Goal: Navigation & Orientation: Find specific page/section

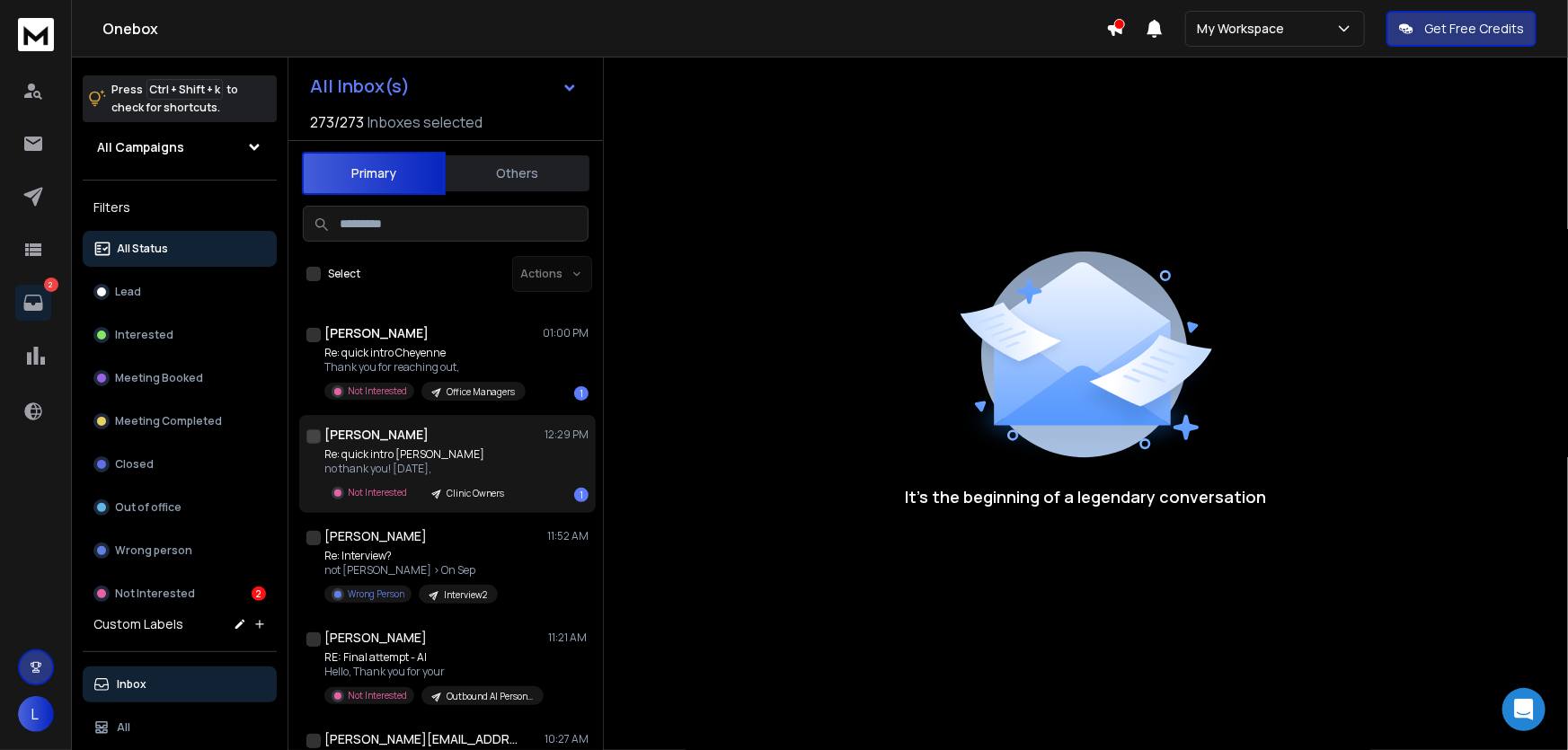
click at [442, 460] on p "Re: quick intro Kelsey" at bounding box center [419, 455] width 190 height 14
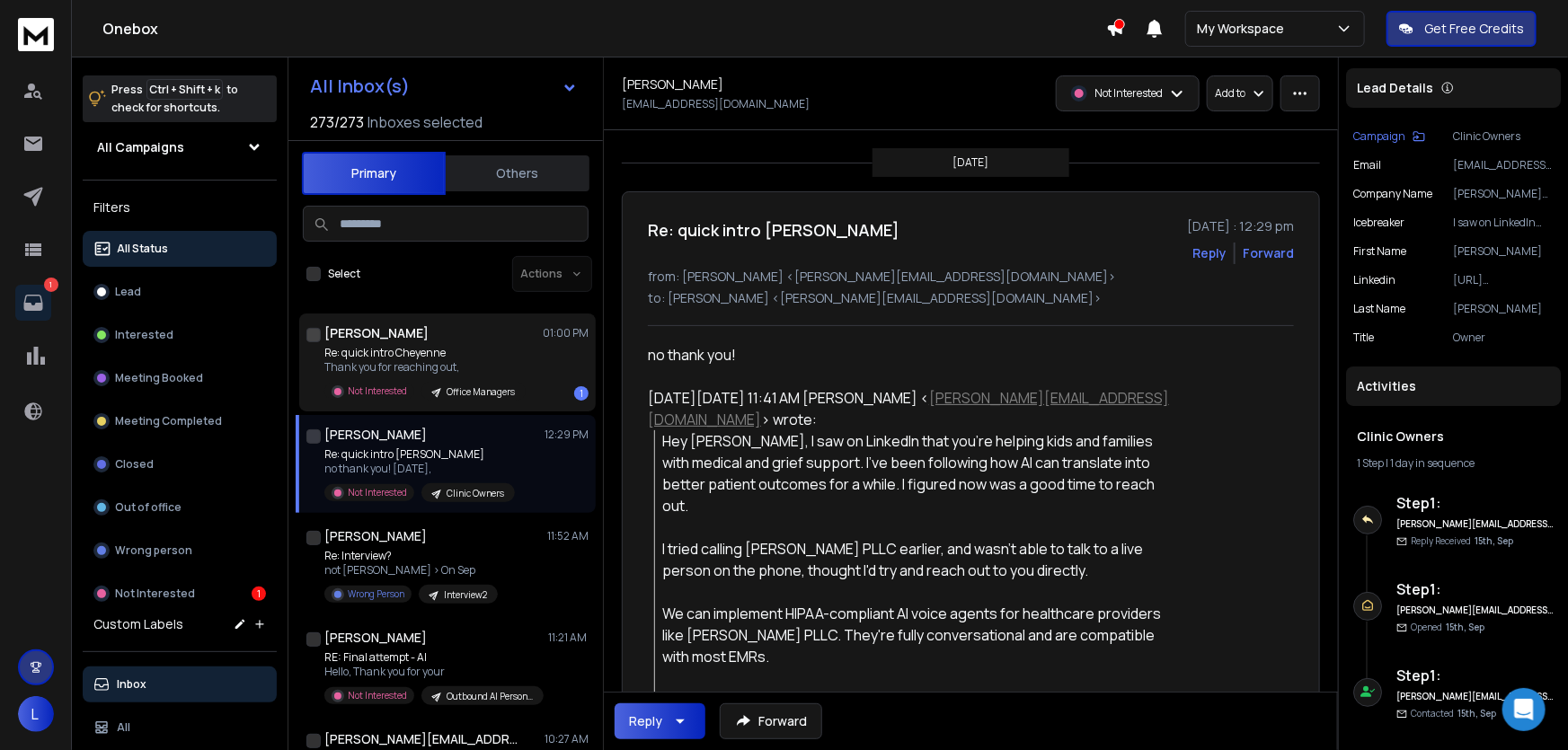
click at [445, 341] on div "Cheyenne Grant 01:00 PM Re: quick intro Cheyenne Thank you for reaching out, No…" at bounding box center [456, 362] width 264 height 77
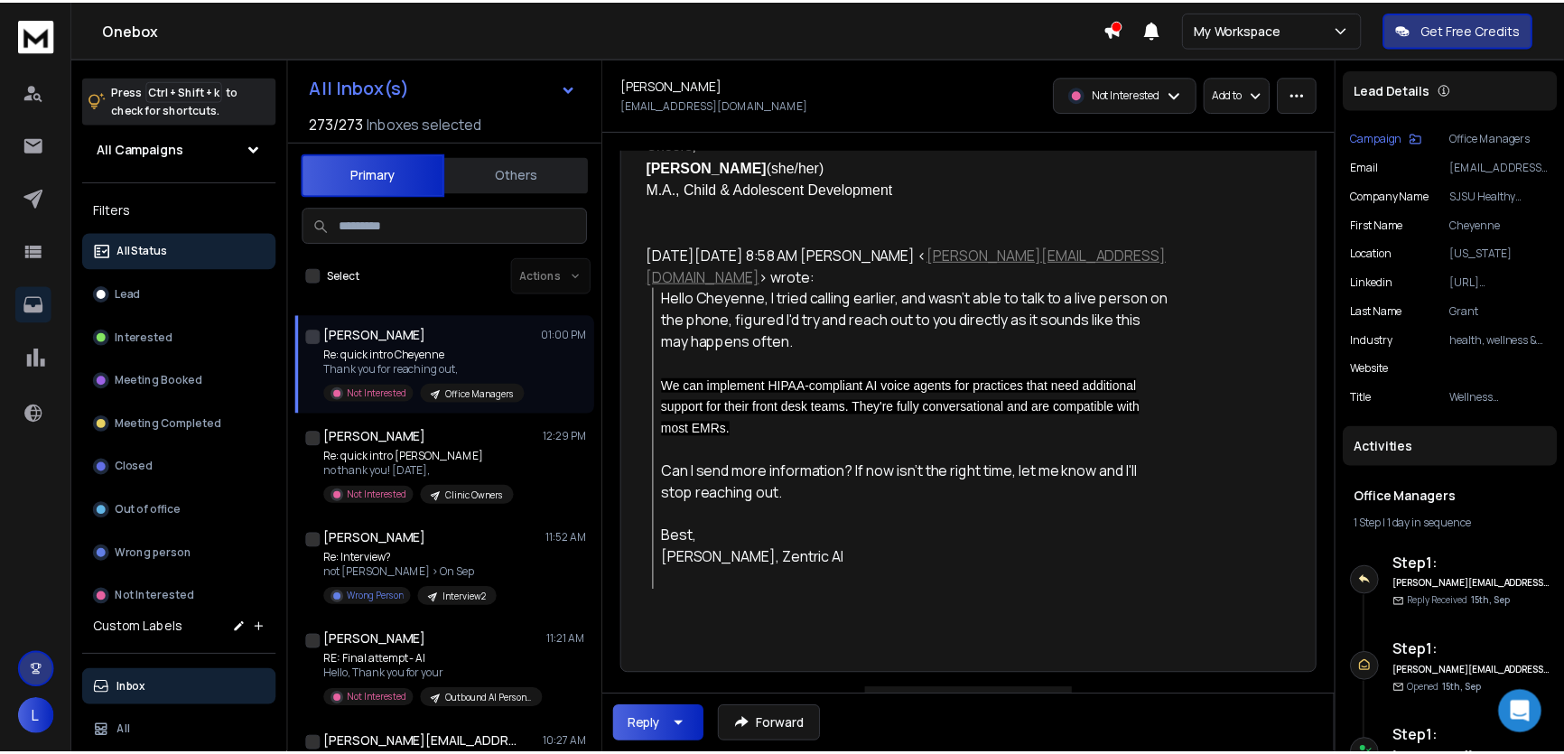
scroll to position [328, 0]
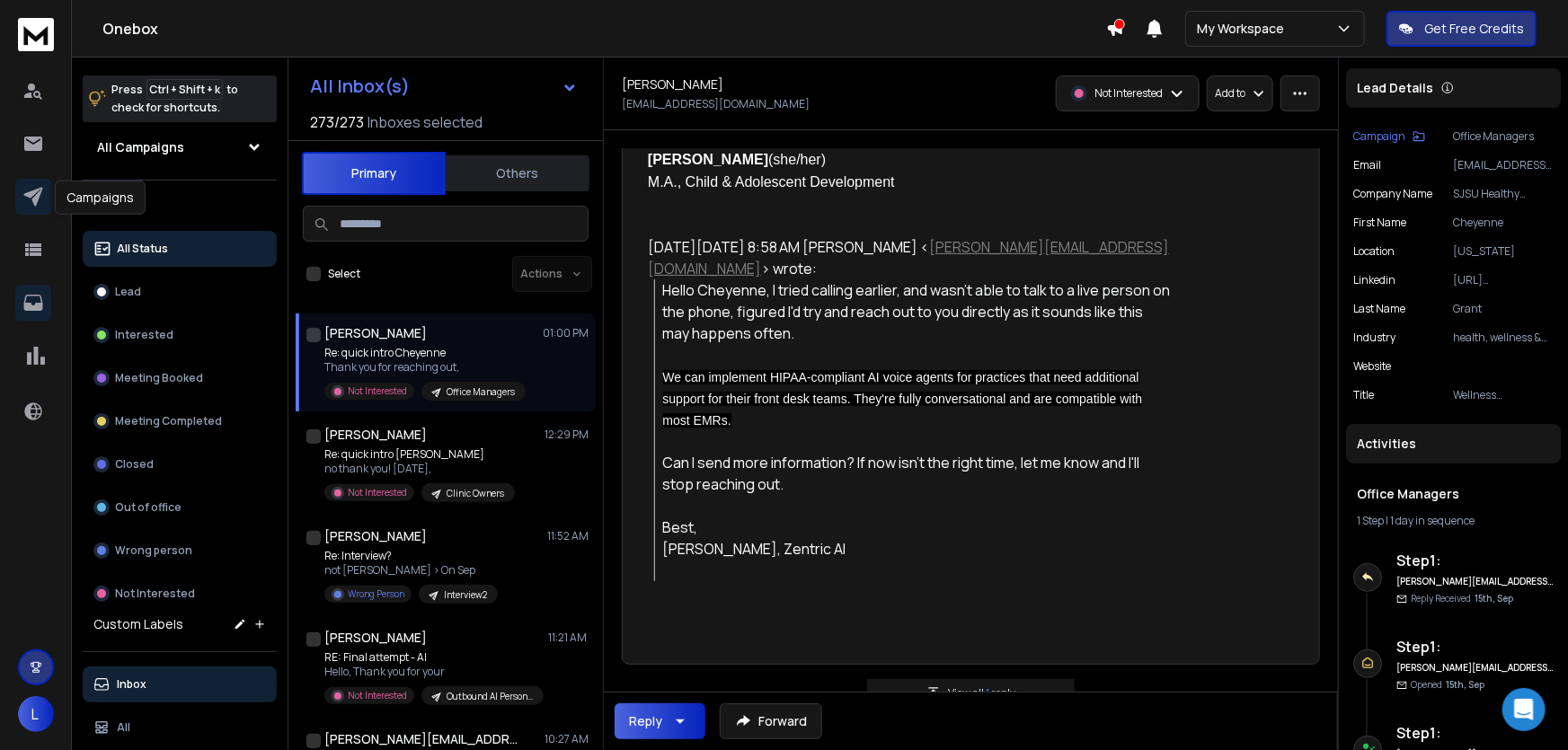
click at [31, 207] on icon at bounding box center [34, 197] width 22 height 22
